Goal: Find specific page/section: Find specific page/section

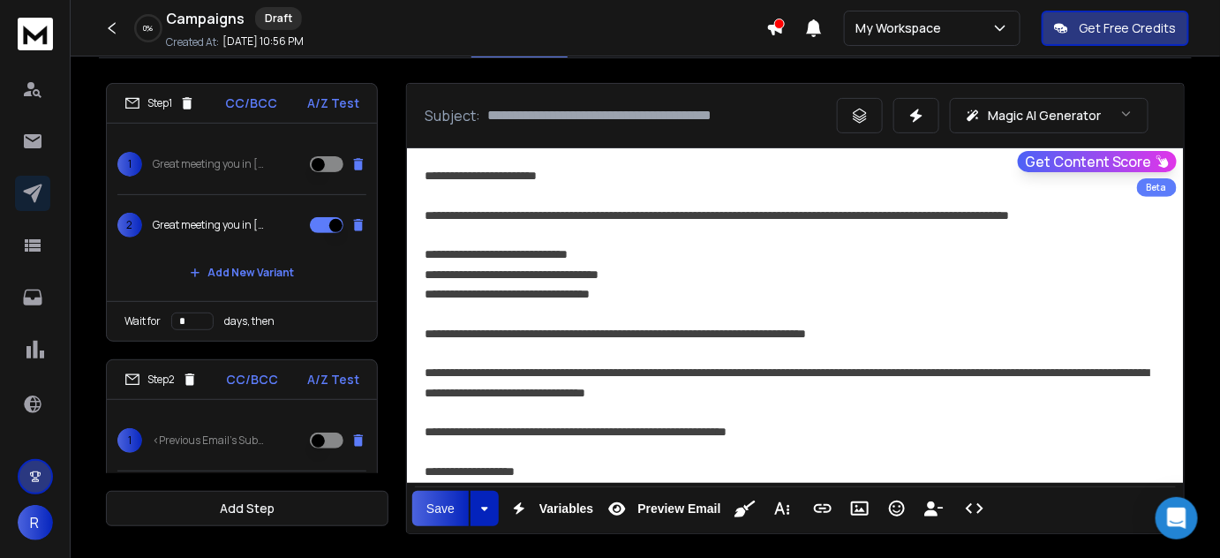
scroll to position [135, 0]
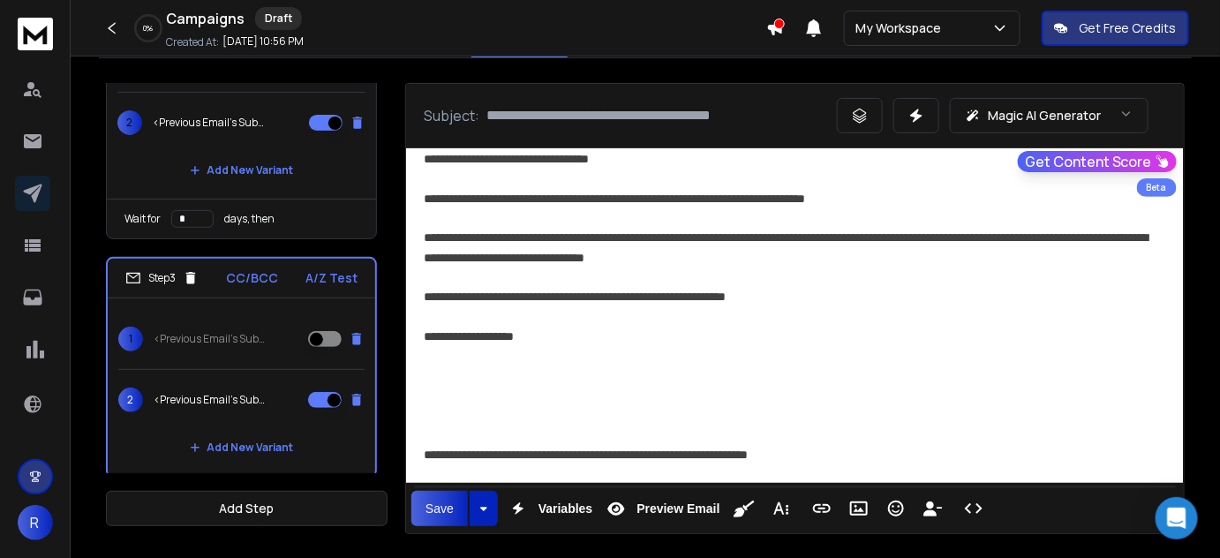
click at [411, 531] on div "Bold Italic Underline Clear Formatting Font Family Arial [US_STATE] Impact Taho…" at bounding box center [795, 508] width 778 height 50
click at [41, 193] on link at bounding box center [32, 193] width 35 height 35
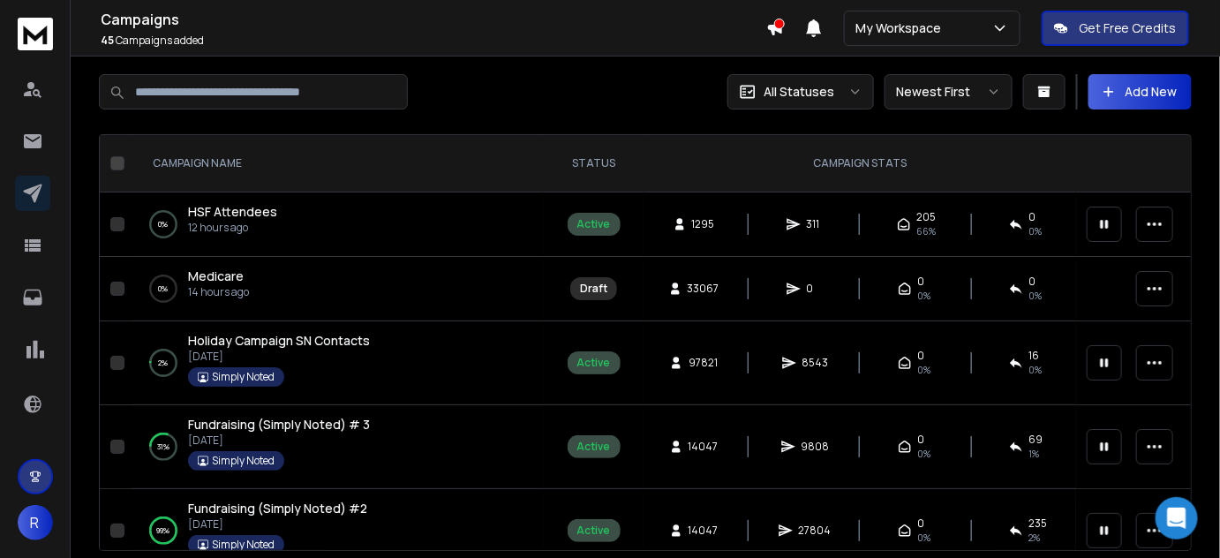
click at [247, 214] on span "HSF Attendees" at bounding box center [232, 211] width 89 height 17
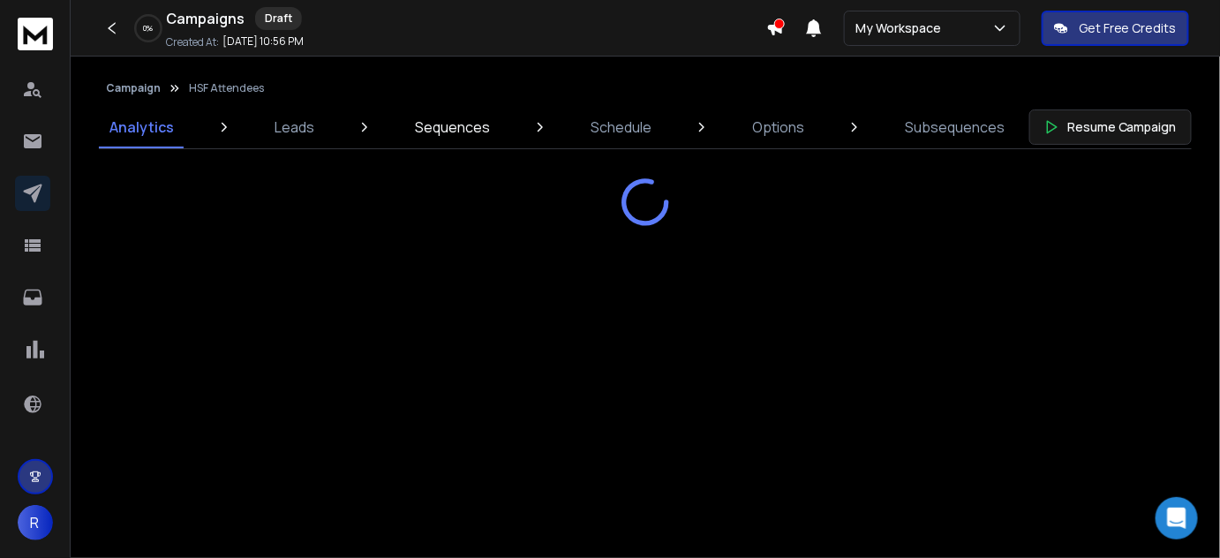
click at [461, 129] on p "Sequences" at bounding box center [452, 127] width 75 height 21
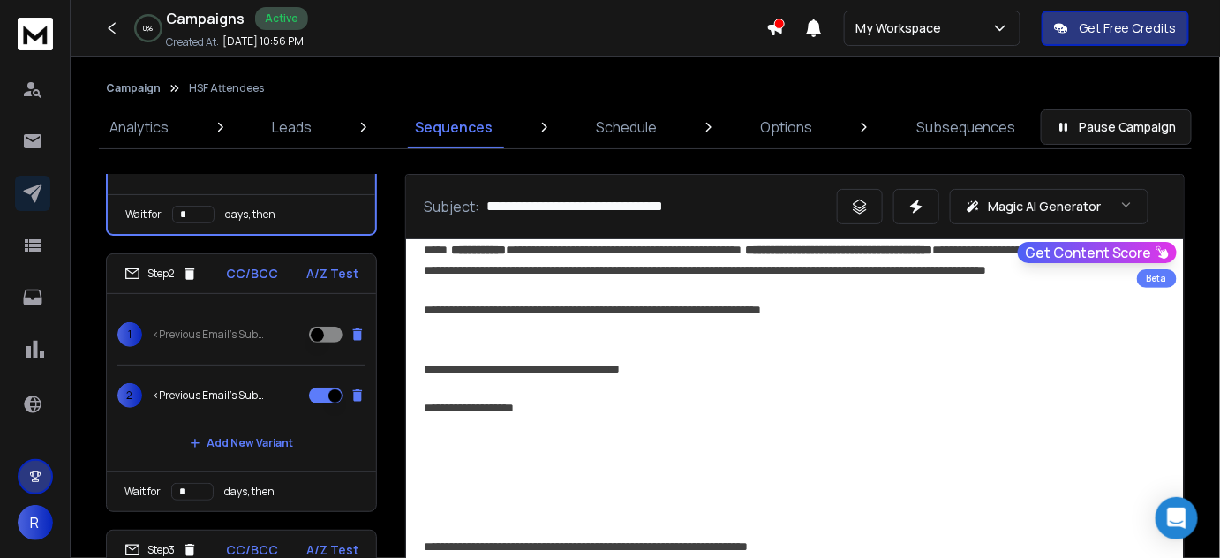
scroll to position [57, 0]
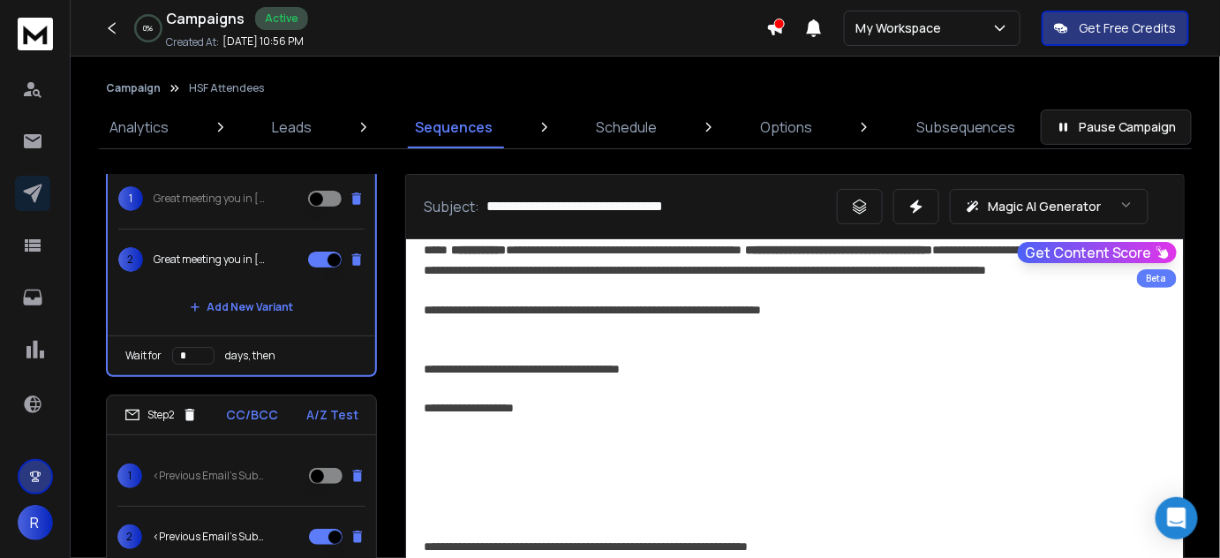
click at [235, 258] on p "Great meeting you in [GEOGRAPHIC_DATA] 👋" at bounding box center [210, 259] width 113 height 14
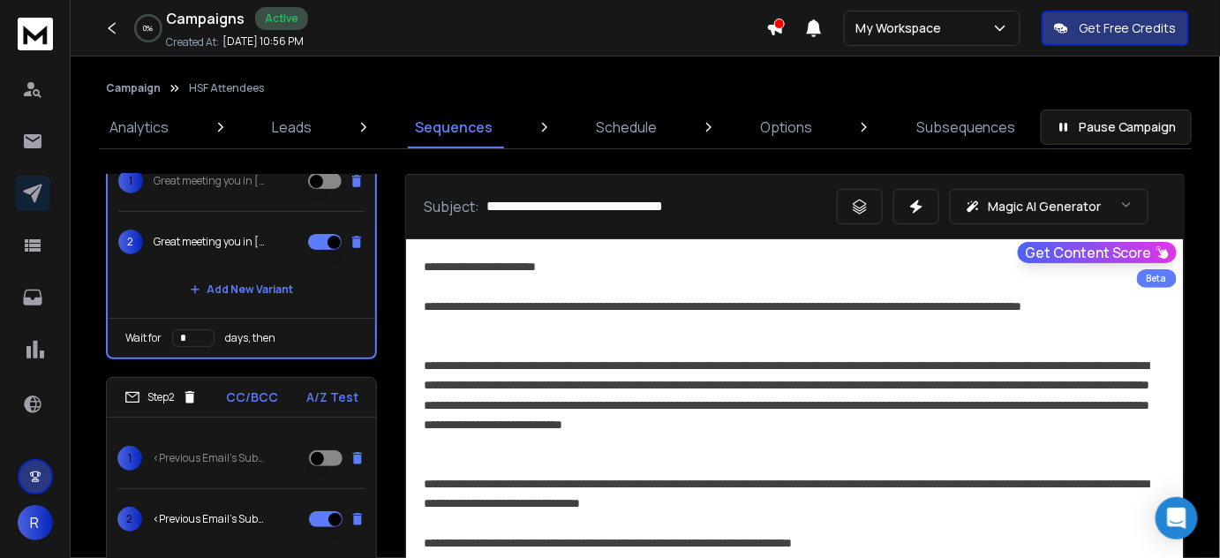
scroll to position [0, 0]
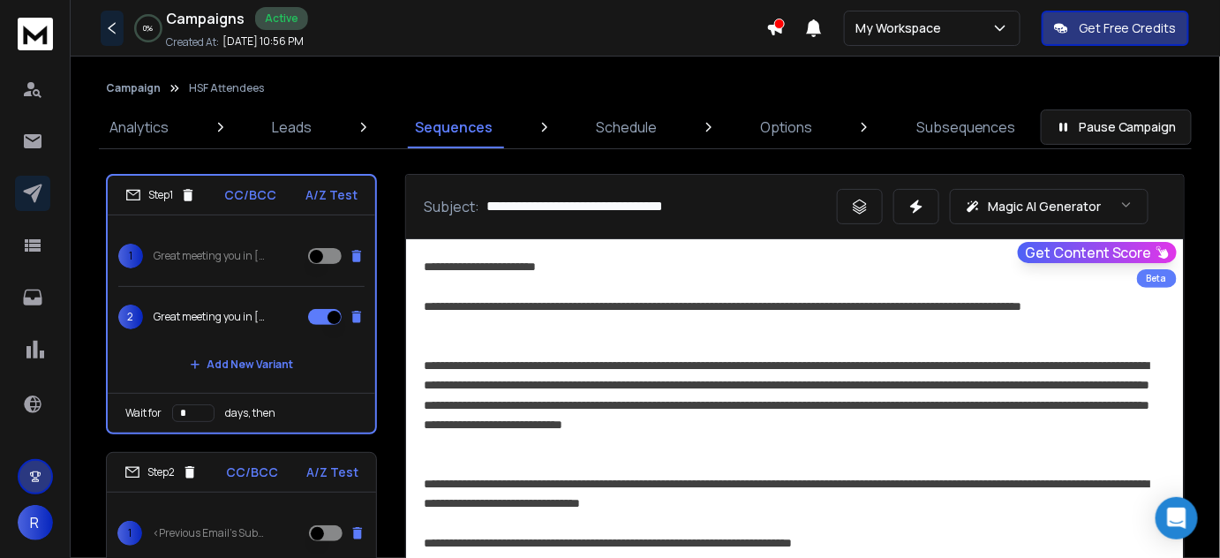
click at [123, 28] on button at bounding box center [112, 28] width 23 height 35
